Goal: Task Accomplishment & Management: Use online tool/utility

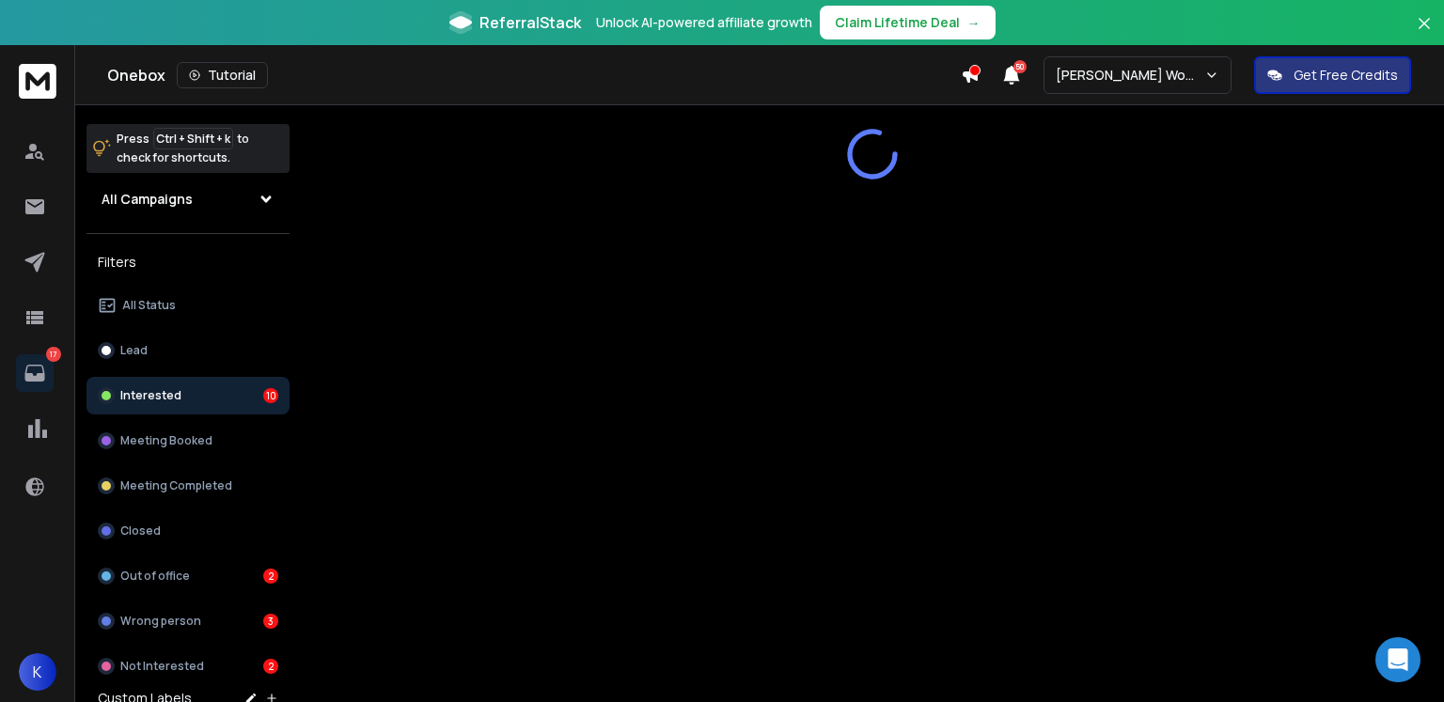
click at [183, 384] on button "Interested 10" at bounding box center [187, 396] width 203 height 38
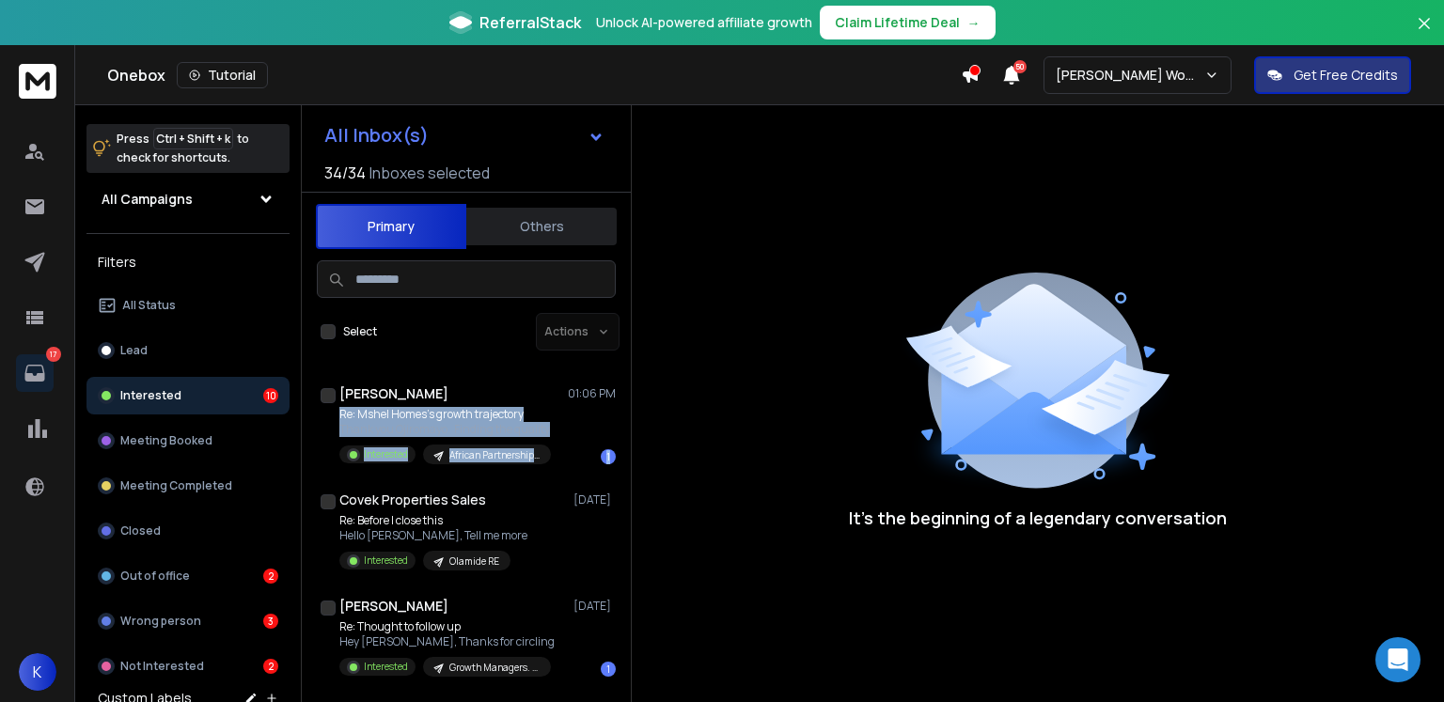
drag, startPoint x: 624, startPoint y: 386, endPoint x: 627, endPoint y: 451, distance: 64.9
click at [627, 451] on div "Ndinje Vandi 01:06 PM Re: Mshel Homes's growth trajectory Thank you Ojiromayo. …" at bounding box center [466, 629] width 329 height 520
click at [713, 384] on div "It’s the beginning of a legendary conversation" at bounding box center [1038, 403] width 812 height 597
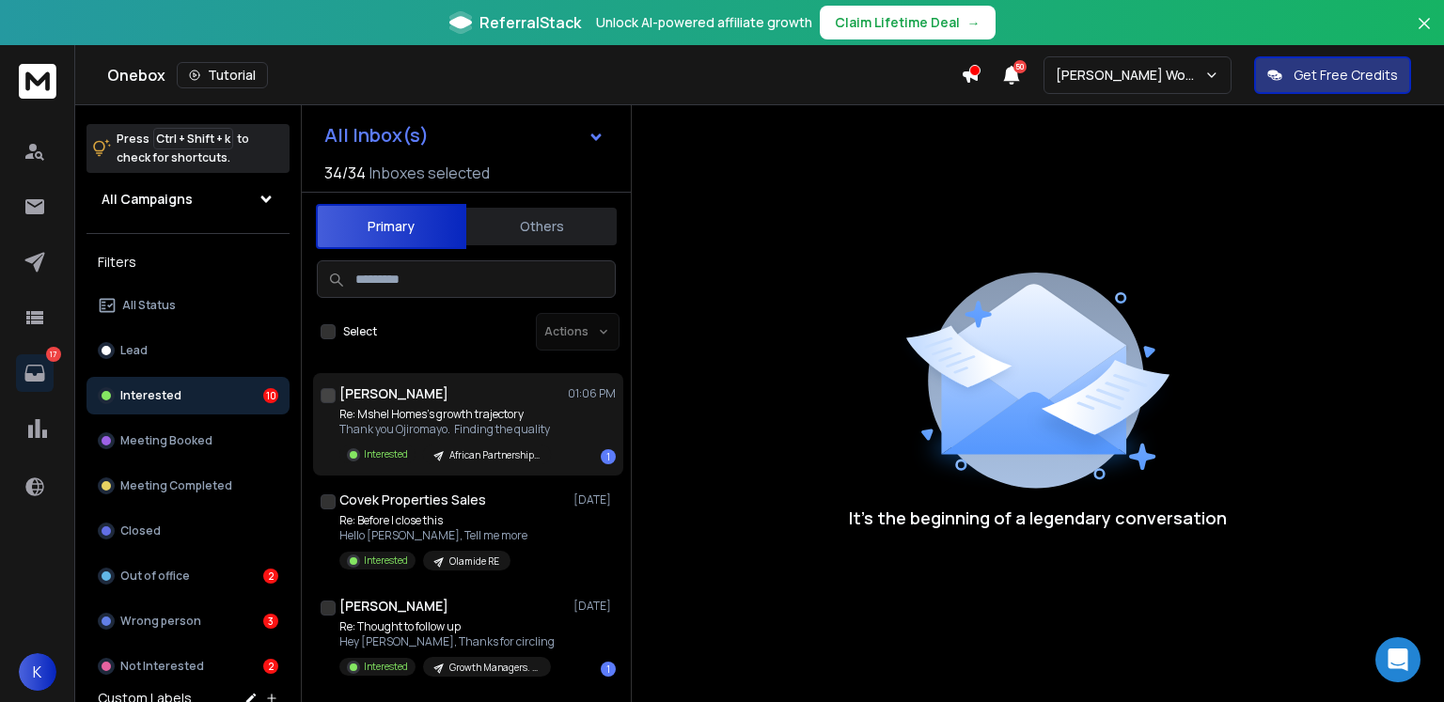
click at [603, 404] on div "Ndinje Vandi 01:06 PM Re: Mshel Homes's growth trajectory Thank you Ojiromayo. …" at bounding box center [477, 424] width 276 height 80
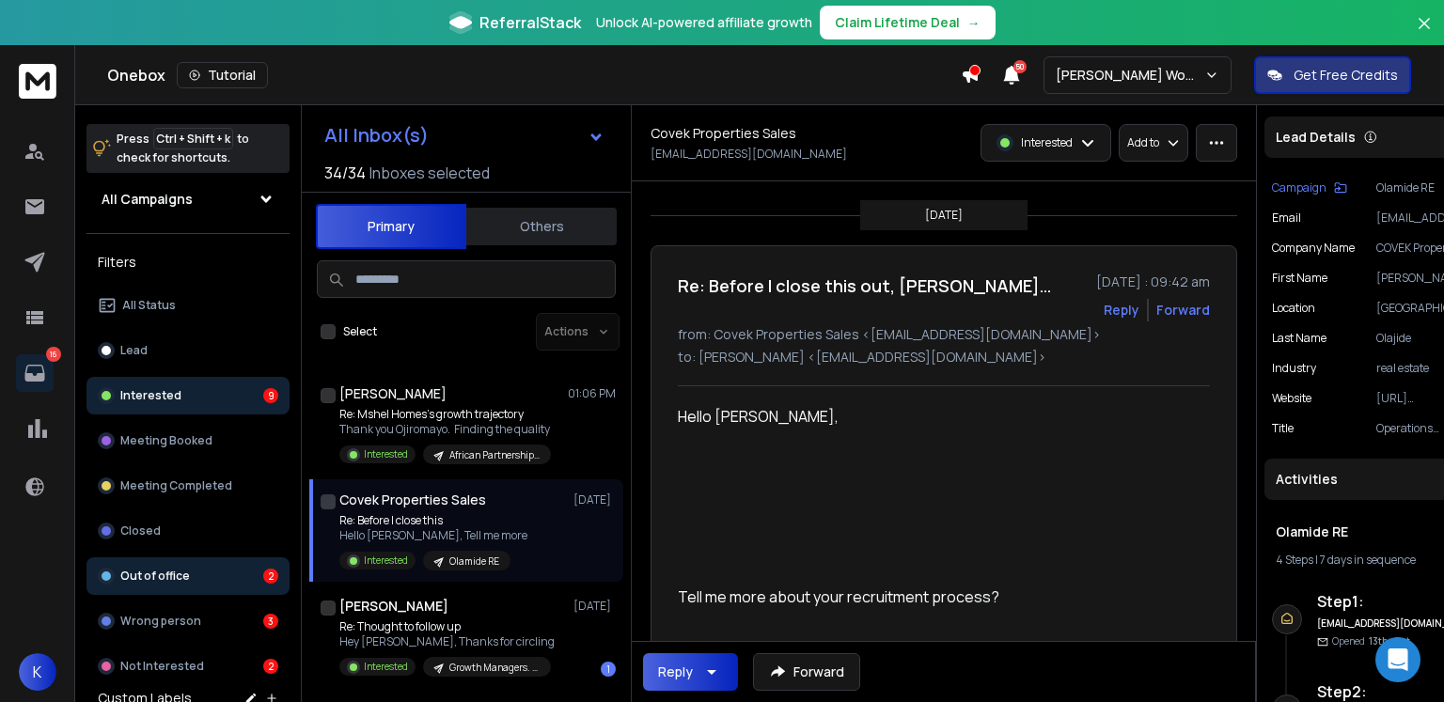
click at [226, 577] on button "Out of office 2" at bounding box center [187, 576] width 203 height 38
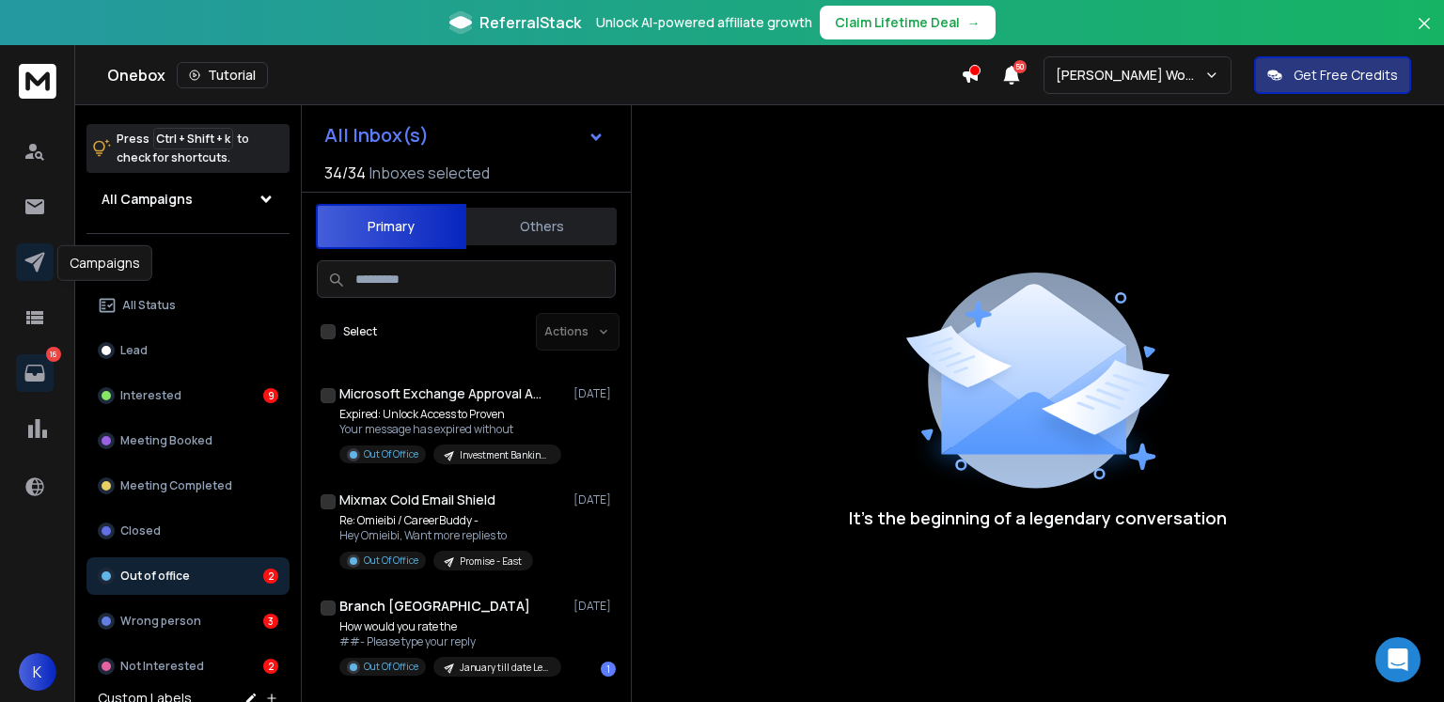
click at [33, 257] on icon at bounding box center [34, 263] width 20 height 20
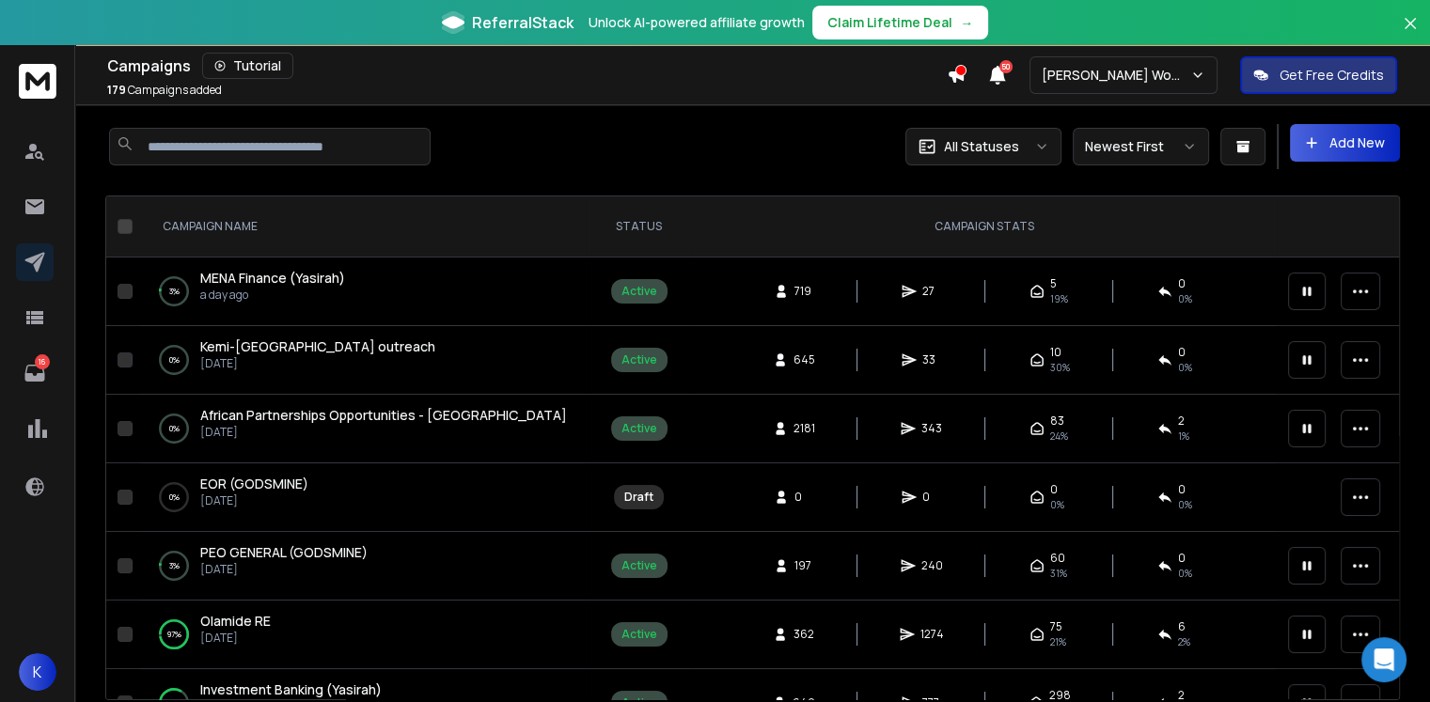
click at [1351, 362] on icon "button" at bounding box center [1360, 360] width 19 height 19
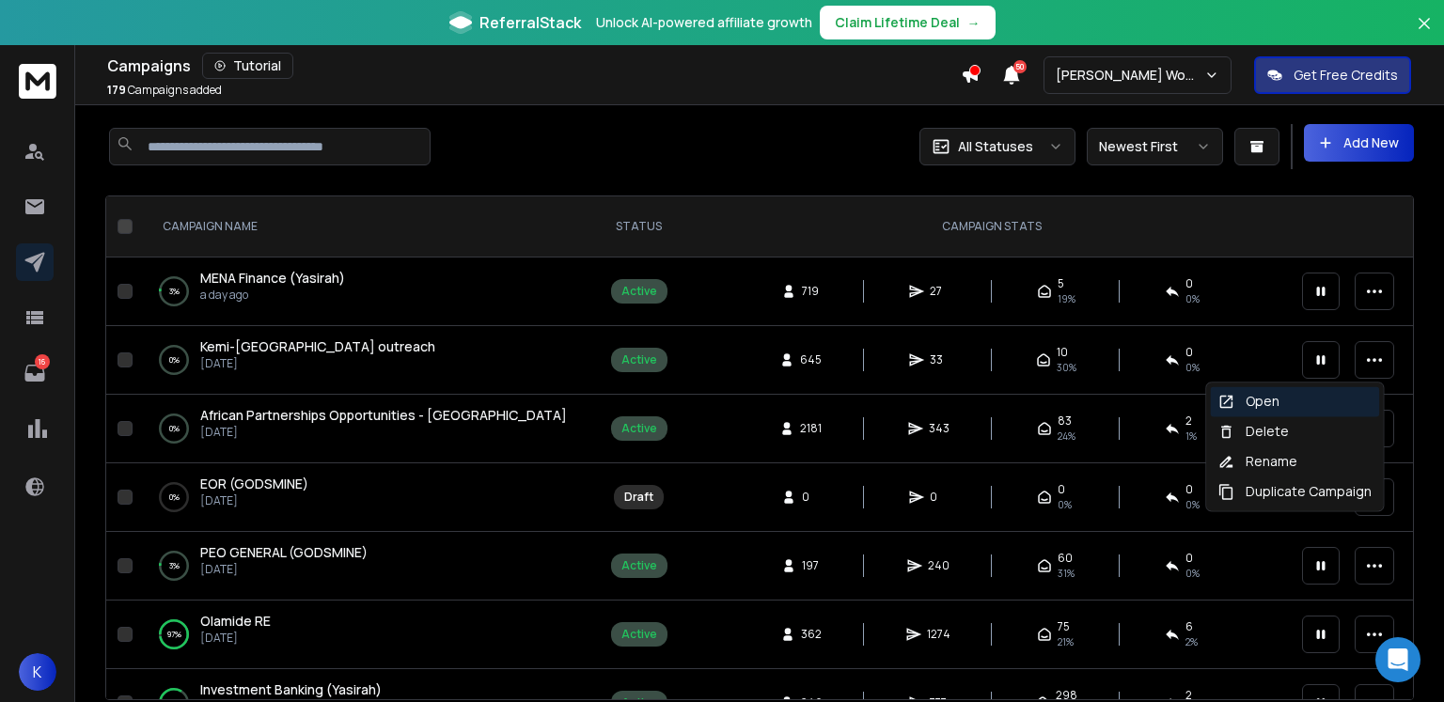
click at [1275, 407] on div "Open" at bounding box center [1248, 401] width 62 height 19
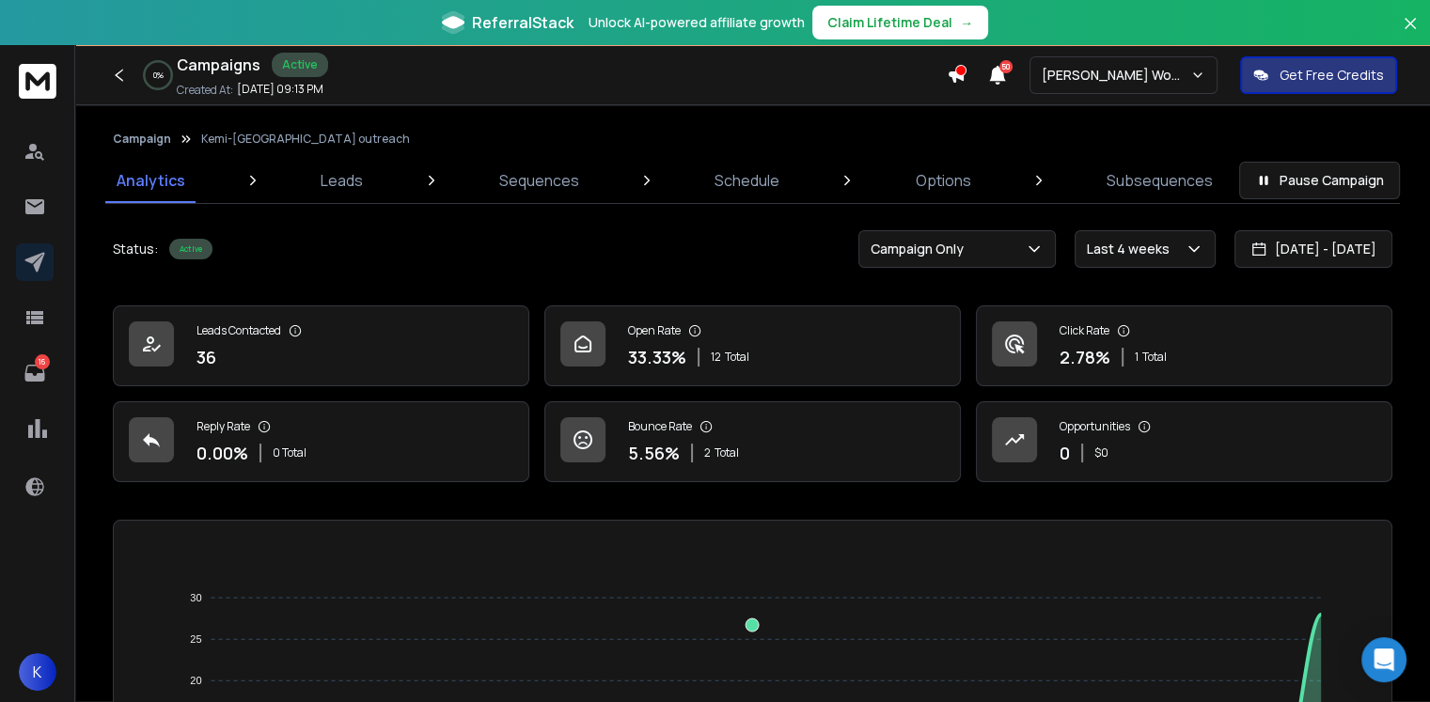
click at [1088, 336] on p "Click Rate" at bounding box center [1084, 330] width 50 height 15
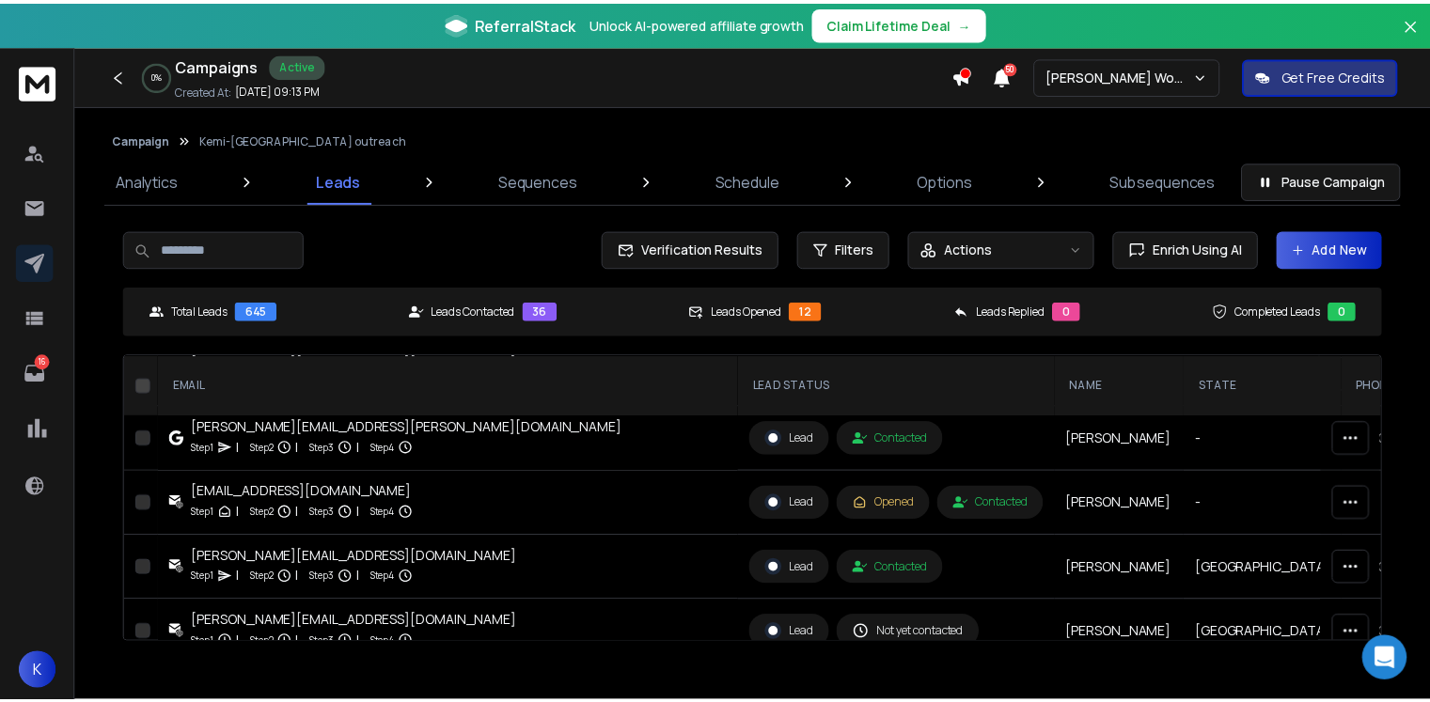
scroll to position [790, 0]
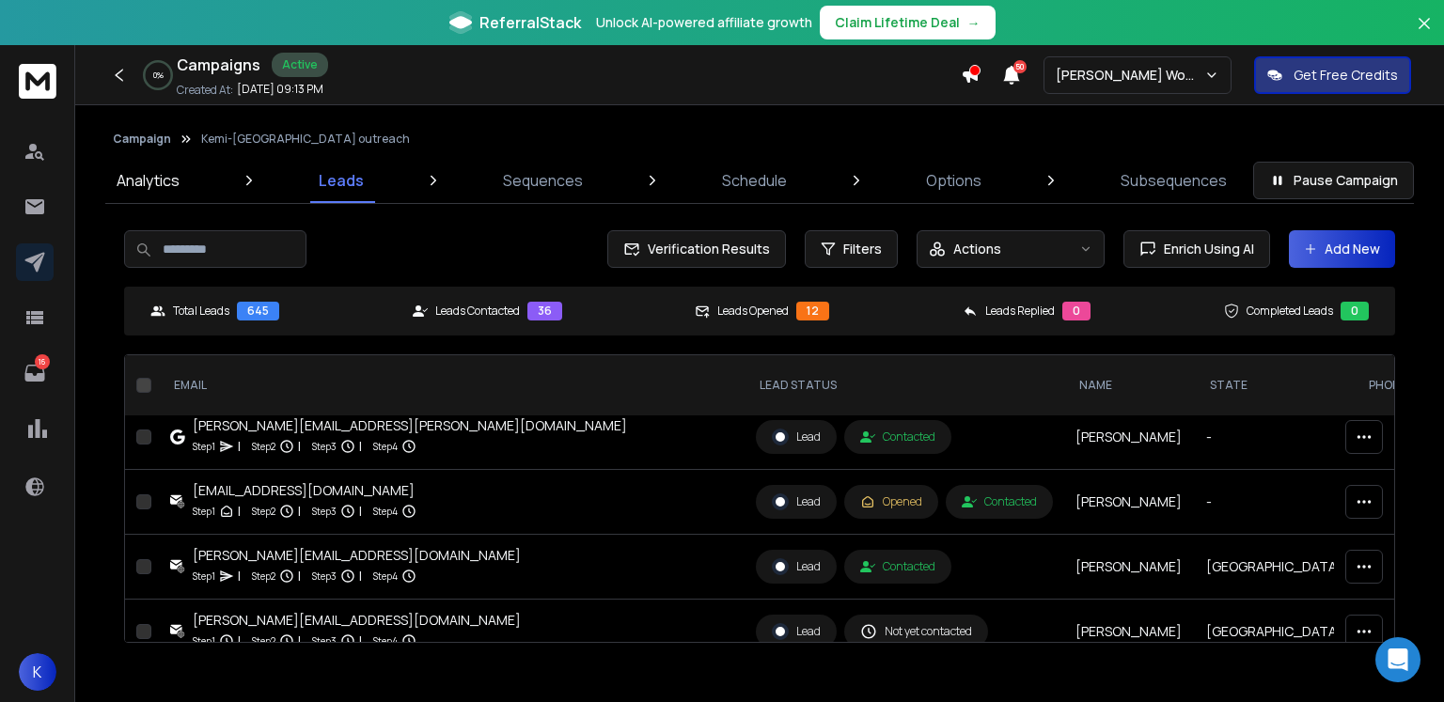
click at [155, 181] on p "Analytics" at bounding box center [148, 180] width 63 height 23
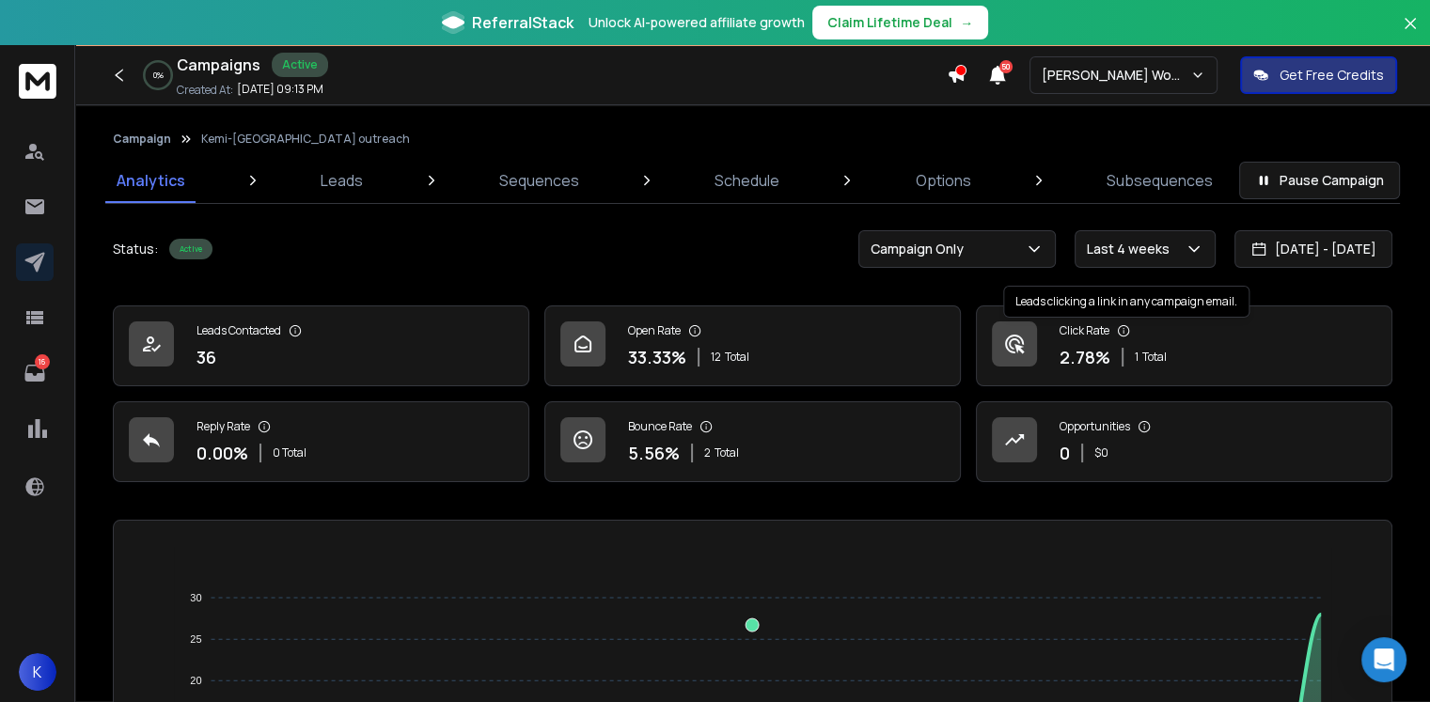
click at [1126, 332] on icon at bounding box center [1123, 330] width 13 height 13
click at [563, 183] on p "Sequences" at bounding box center [539, 180] width 80 height 23
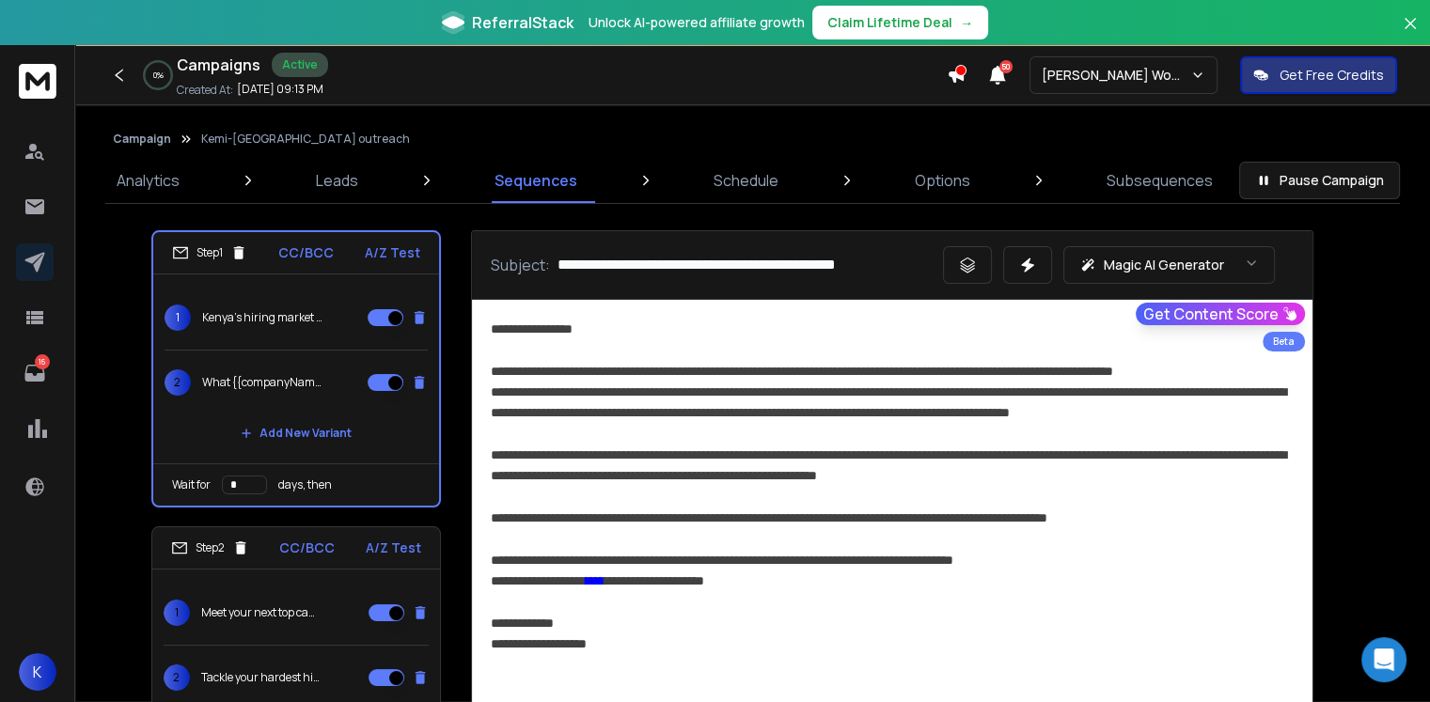
click at [258, 372] on div "2 What {{companyName}}’s team can’t afford to miss" at bounding box center [243, 382] width 158 height 26
click at [235, 610] on p "Meet your next top candidate for hire" at bounding box center [261, 612] width 120 height 15
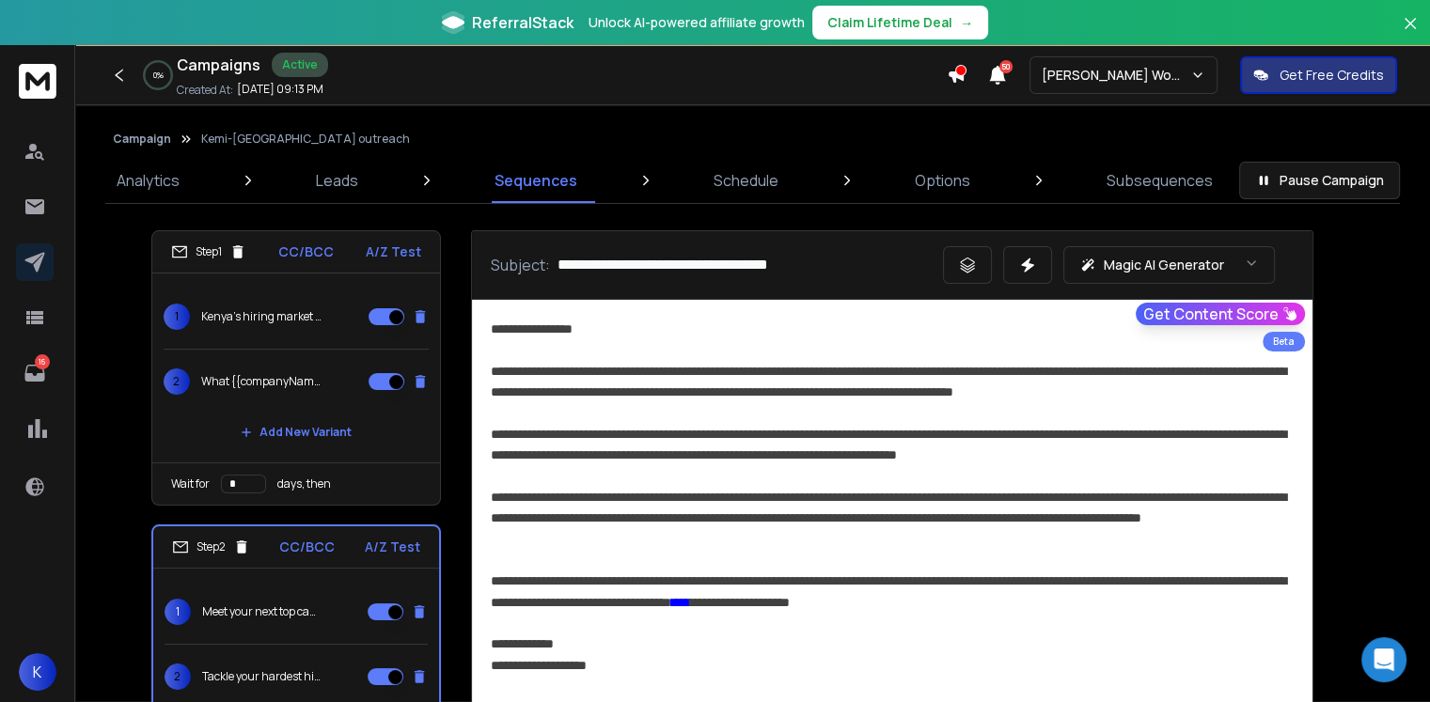
drag, startPoint x: 814, startPoint y: 272, endPoint x: 559, endPoint y: 271, distance: 254.7
click at [559, 271] on input "**********" at bounding box center [740, 265] width 367 height 23
click at [244, 384] on p "What {{companyName}}’s team can’t afford to miss" at bounding box center [261, 381] width 120 height 15
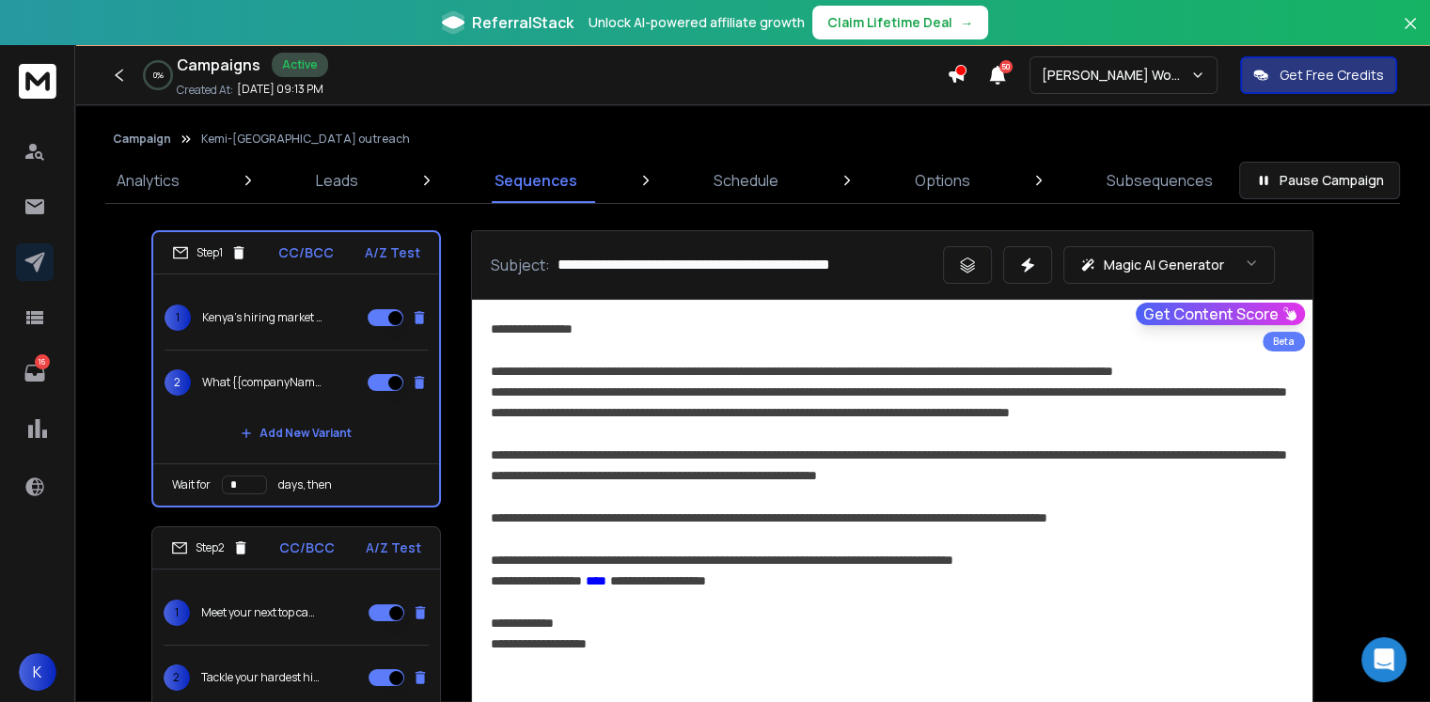
drag, startPoint x: 908, startPoint y: 264, endPoint x: 556, endPoint y: 253, distance: 351.7
click at [557, 254] on input "**********" at bounding box center [740, 265] width 367 height 23
drag, startPoint x: 556, startPoint y: 253, endPoint x: 914, endPoint y: 241, distance: 357.4
click at [914, 241] on div "**********" at bounding box center [892, 265] width 840 height 69
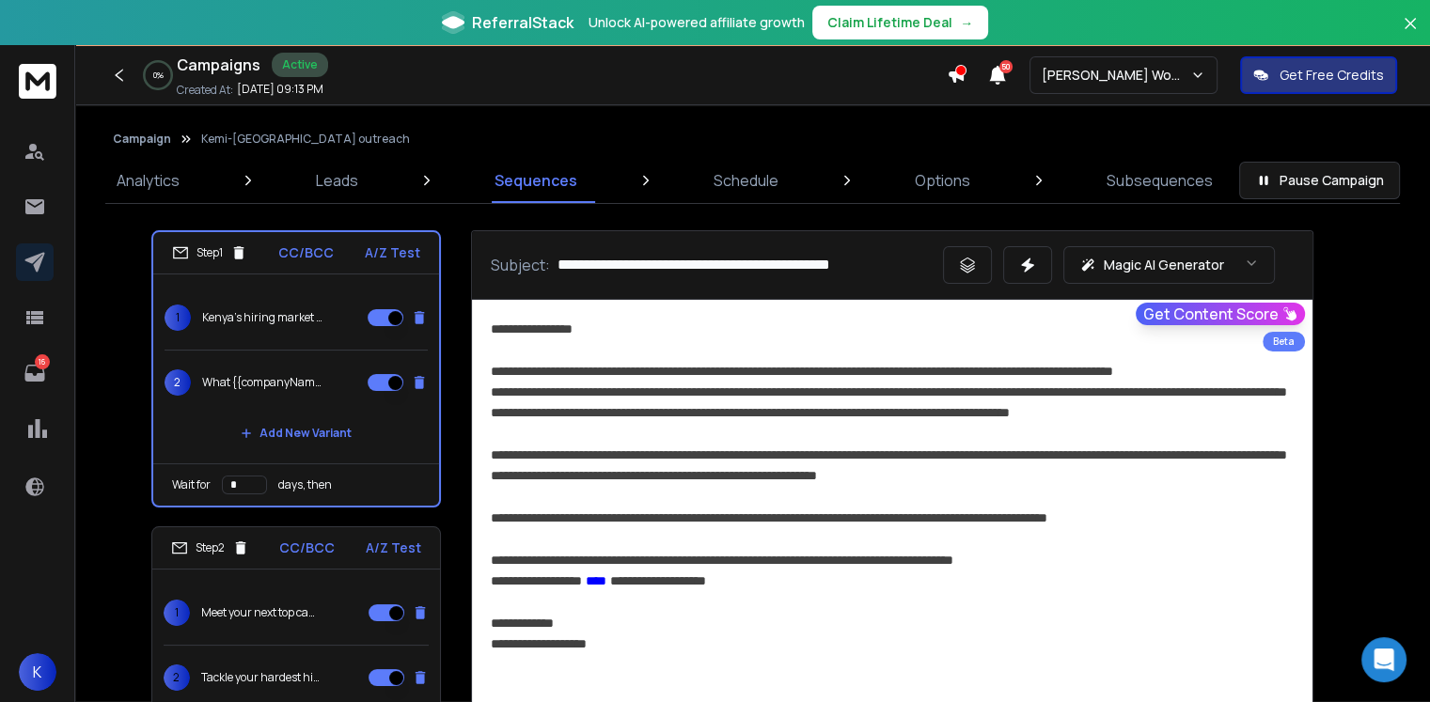
paste input
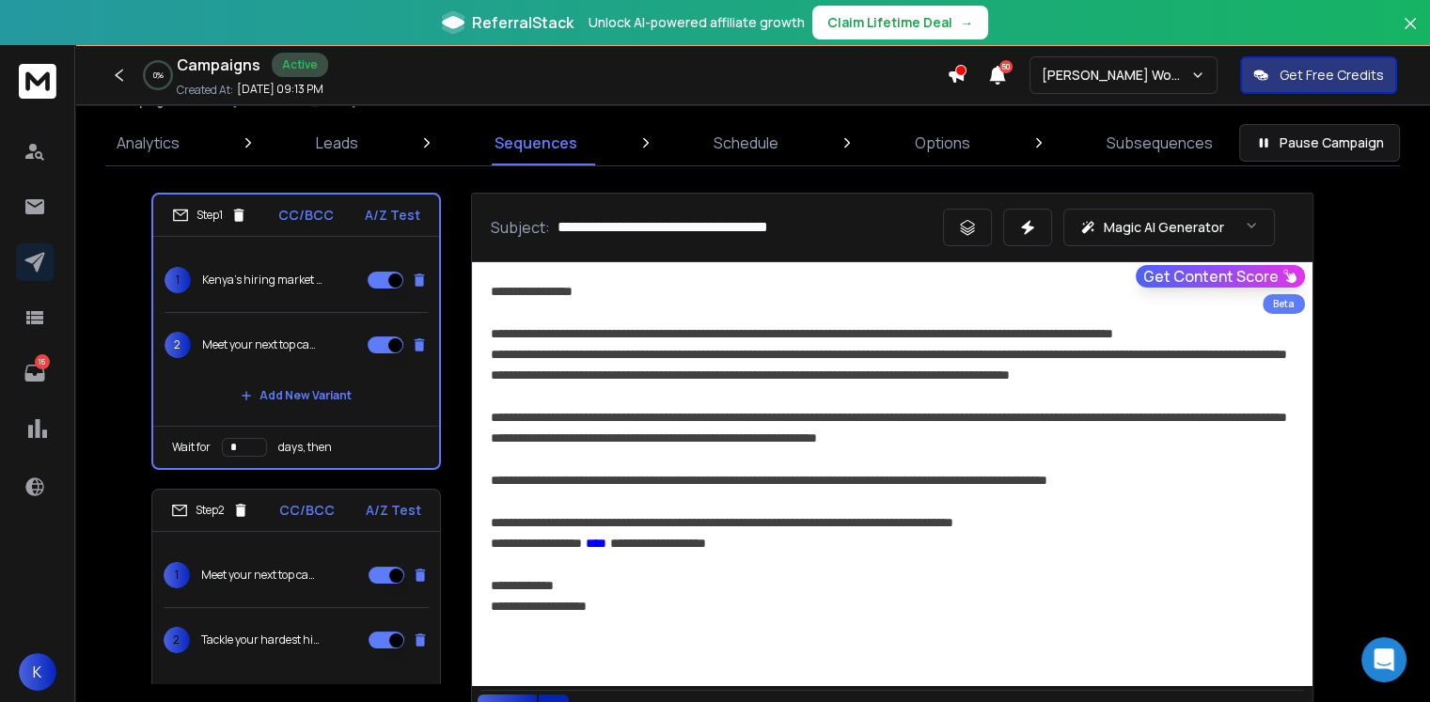
scroll to position [102, 0]
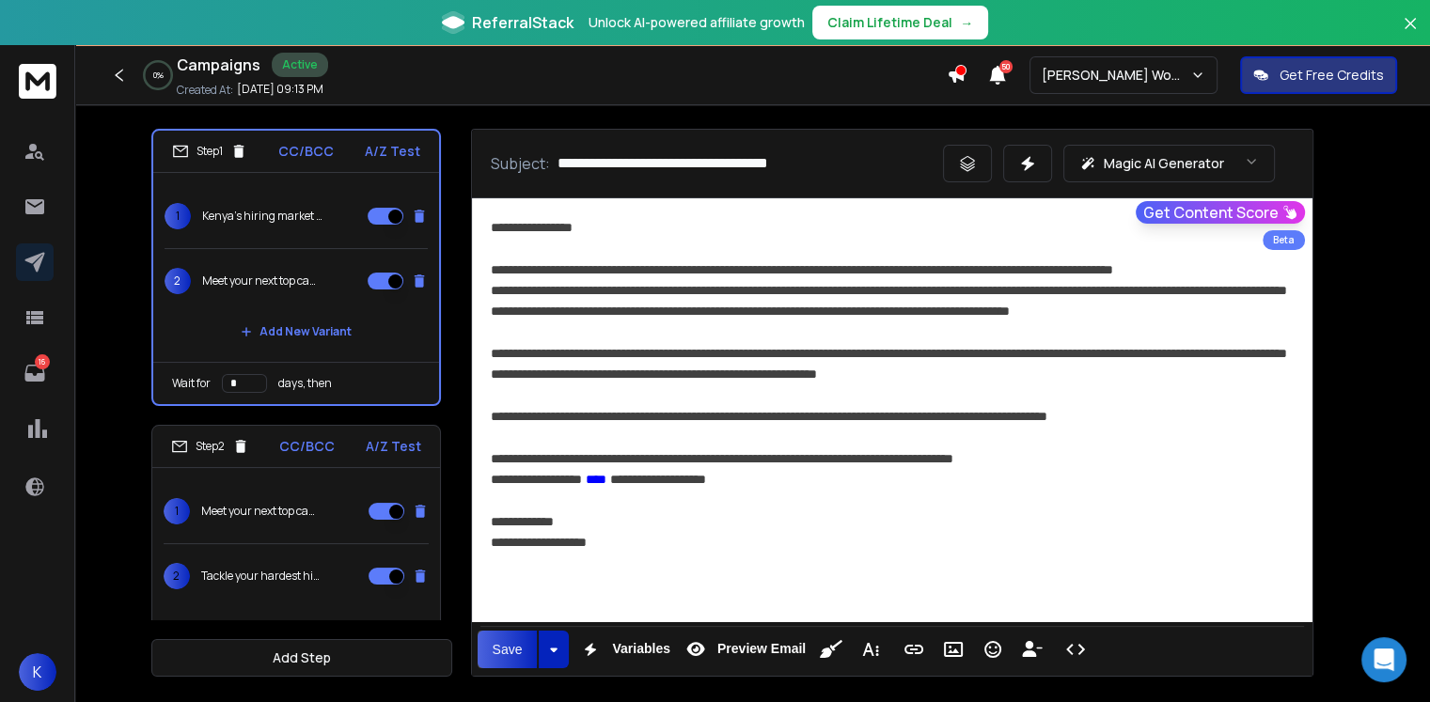
type input "**********"
